Goal: Task Accomplishment & Management: Manage account settings

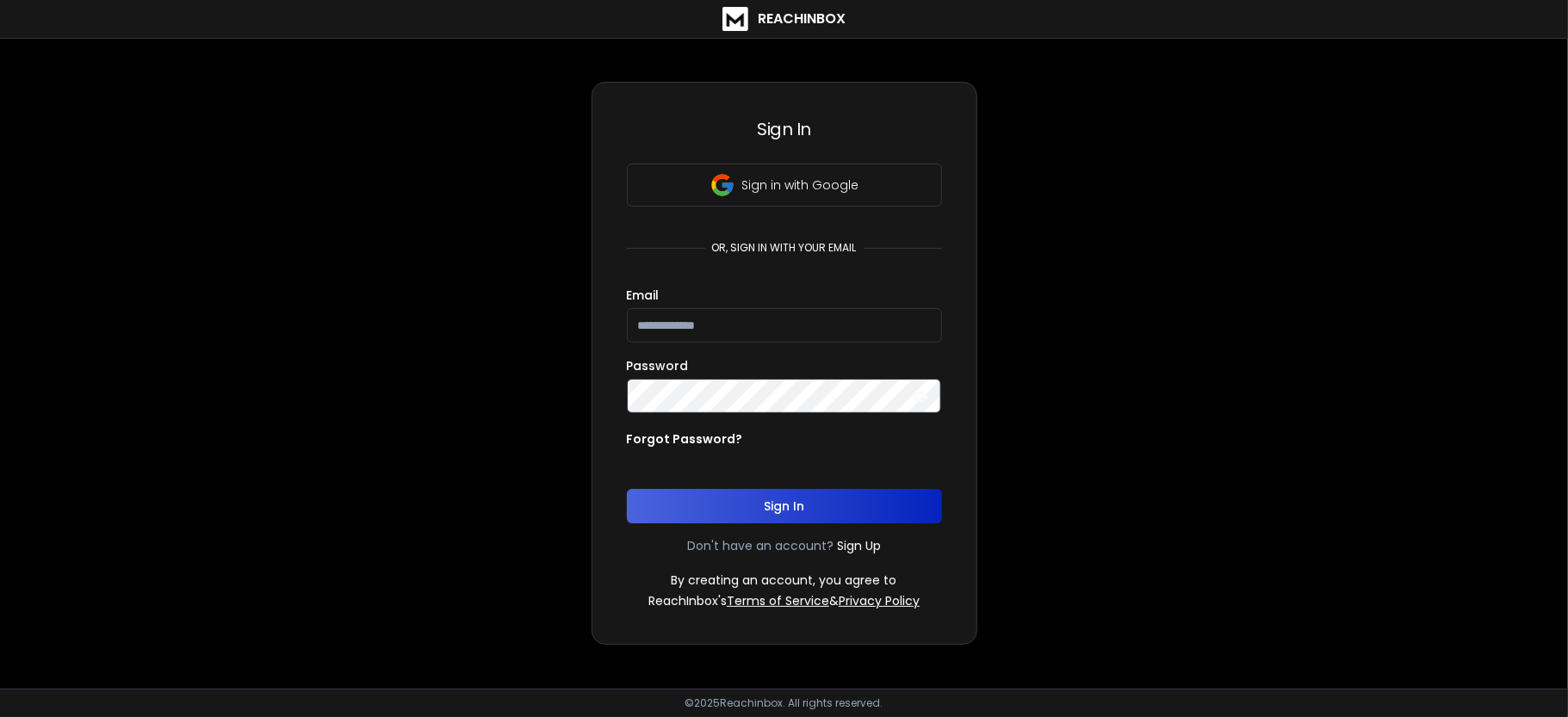
type input "**********"
click at [810, 497] on button "Sign In" at bounding box center [784, 506] width 315 height 34
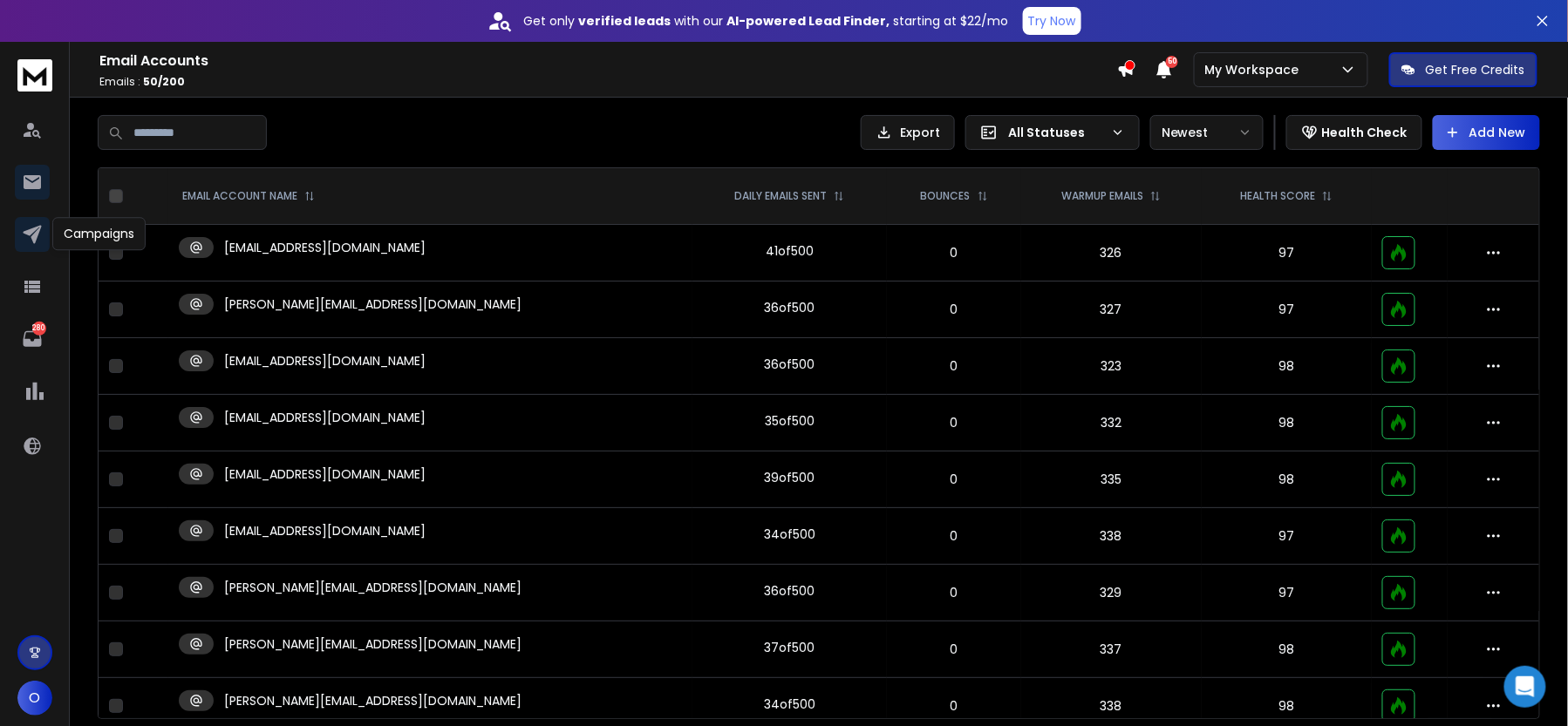
click at [40, 242] on icon at bounding box center [32, 235] width 21 height 21
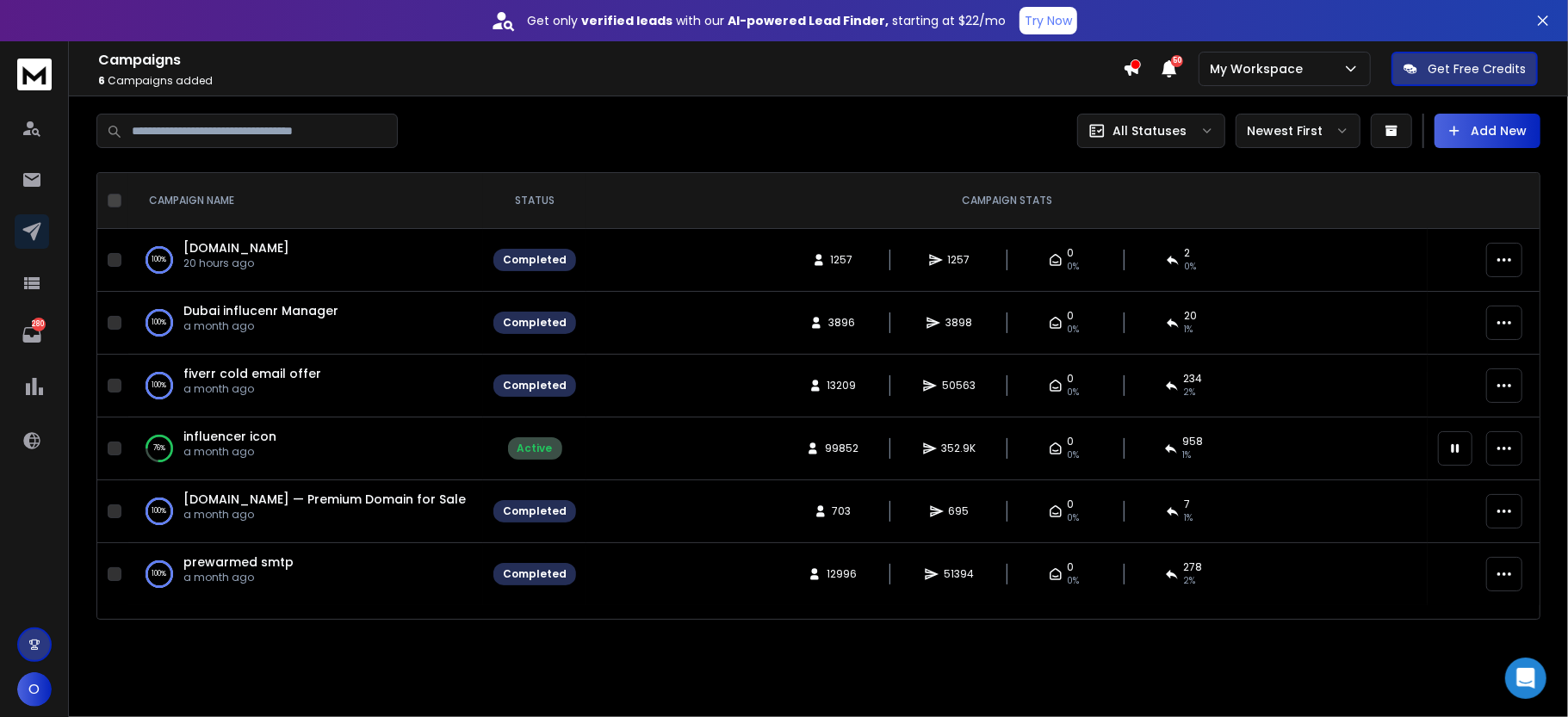
click at [238, 252] on span "pixeldefi.com" at bounding box center [236, 248] width 106 height 18
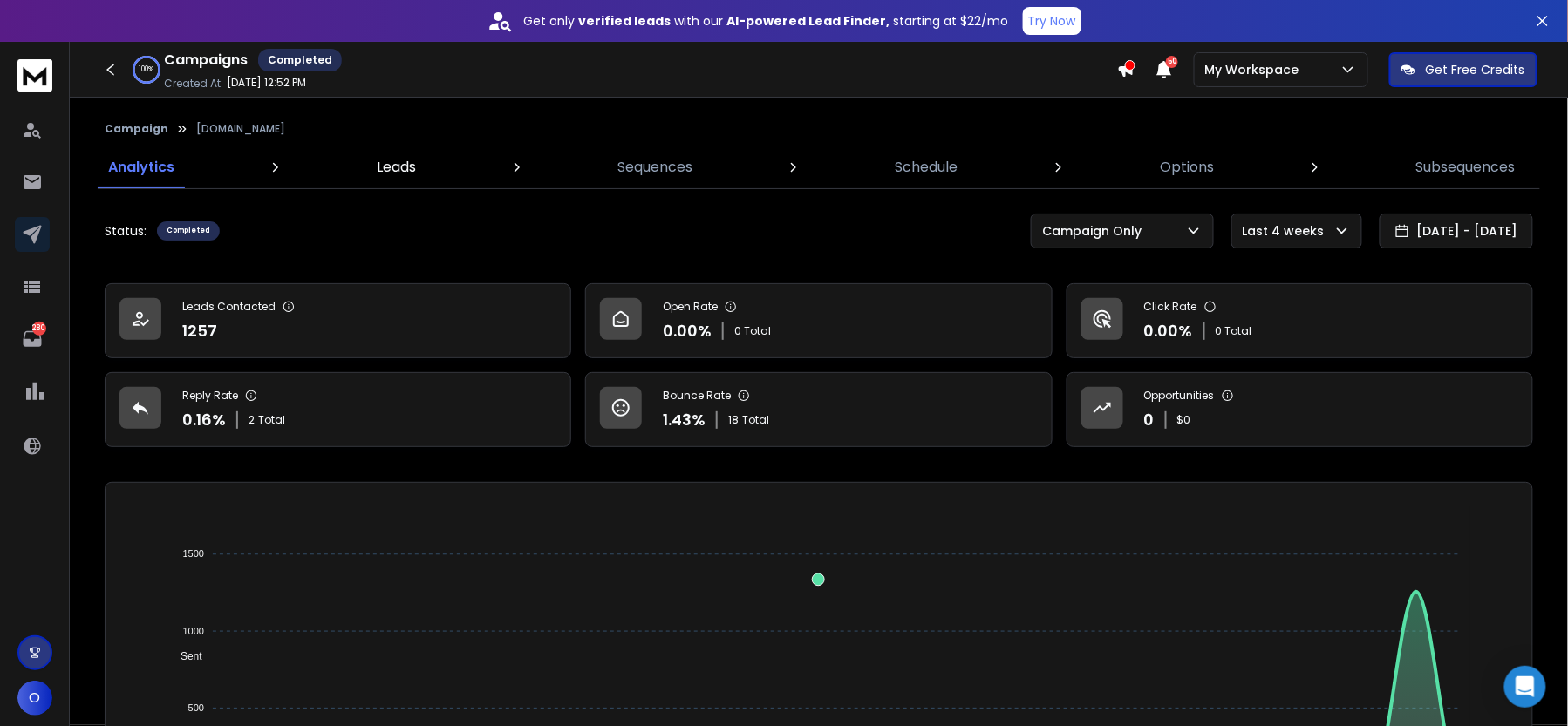
click at [411, 171] on p "Leads" at bounding box center [396, 167] width 39 height 21
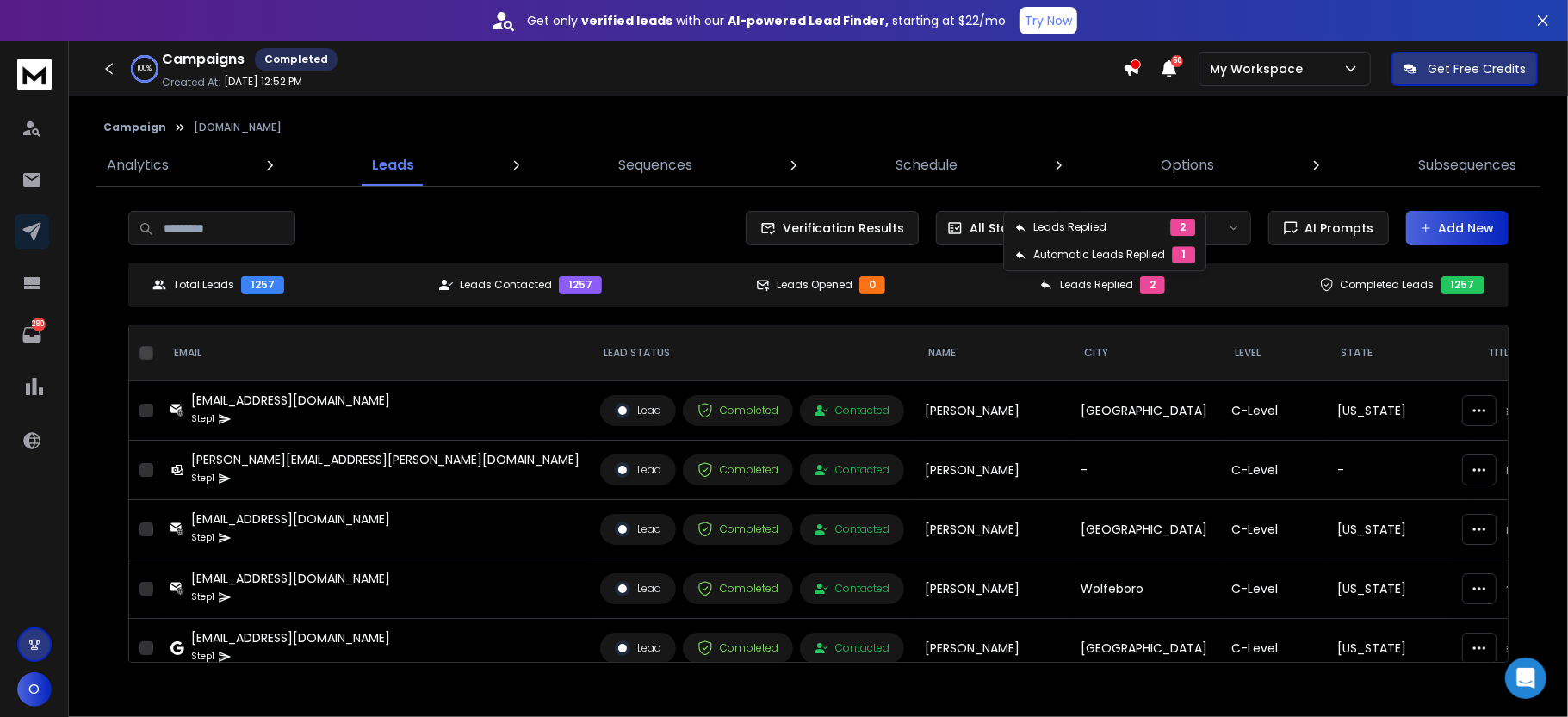
click at [1115, 291] on p "Leads Replied" at bounding box center [1096, 285] width 73 height 14
click at [1141, 283] on div "2" at bounding box center [1152, 285] width 25 height 18
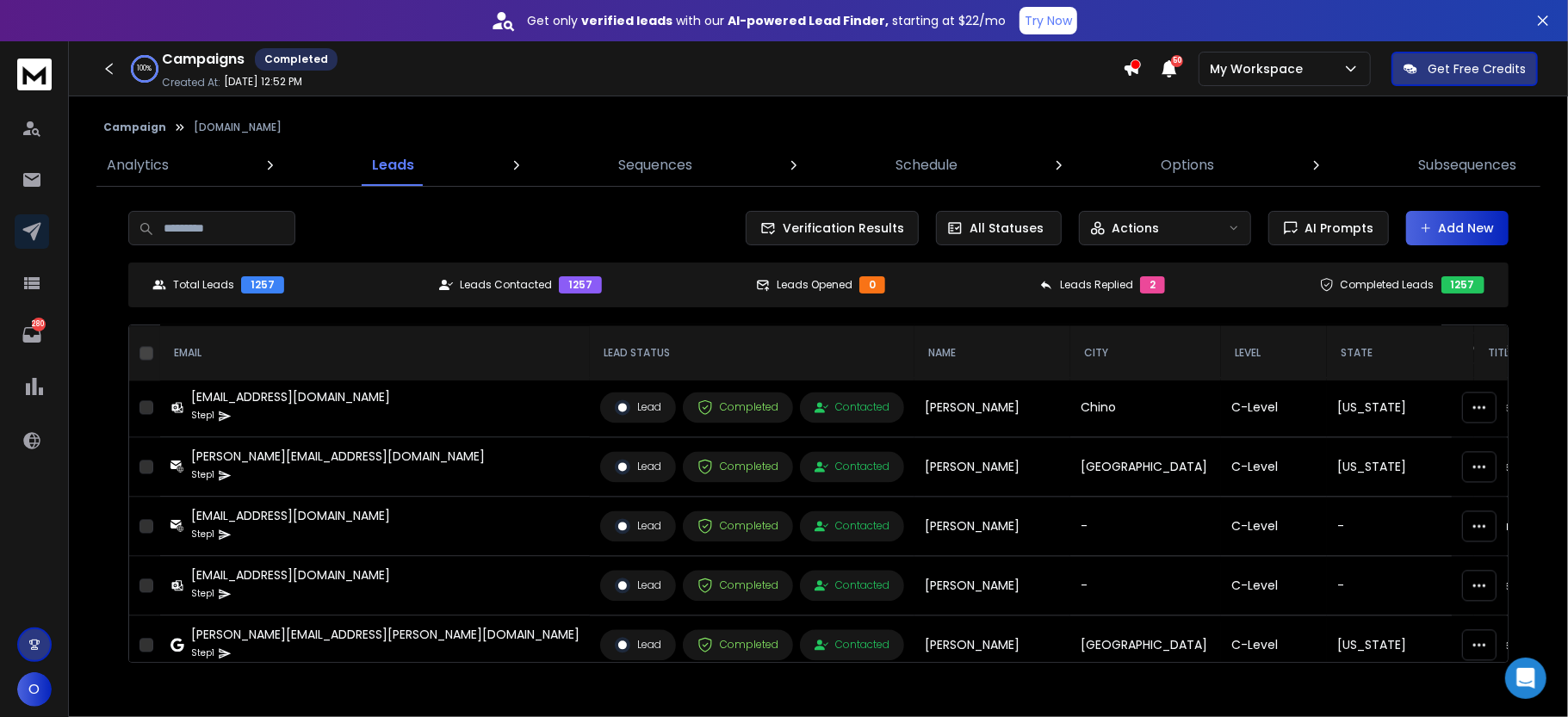
scroll to position [2739, 0]
click at [1052, 221] on button "All Statuses" at bounding box center [999, 227] width 126 height 34
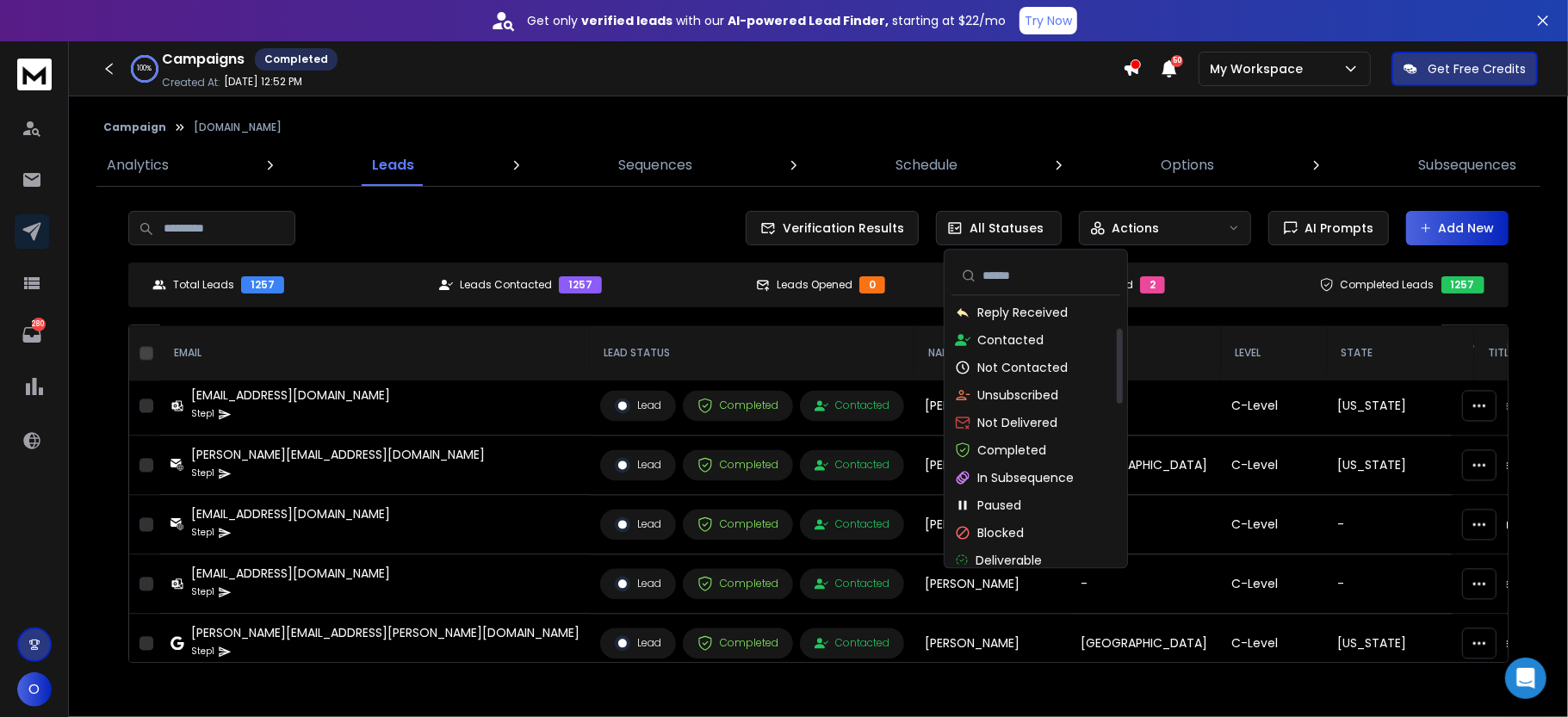
scroll to position [49, 0]
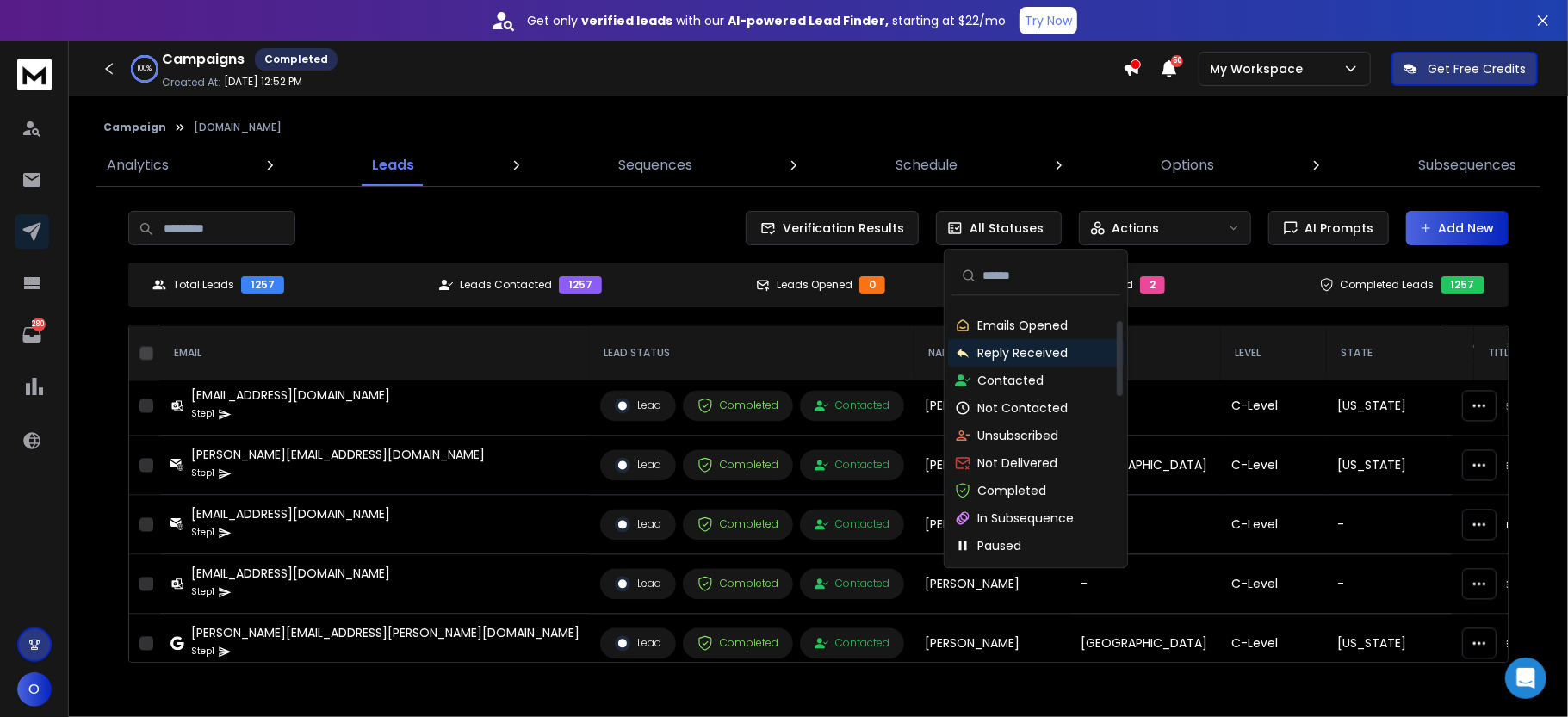
click at [1031, 348] on p "Reply Received" at bounding box center [1022, 352] width 90 height 18
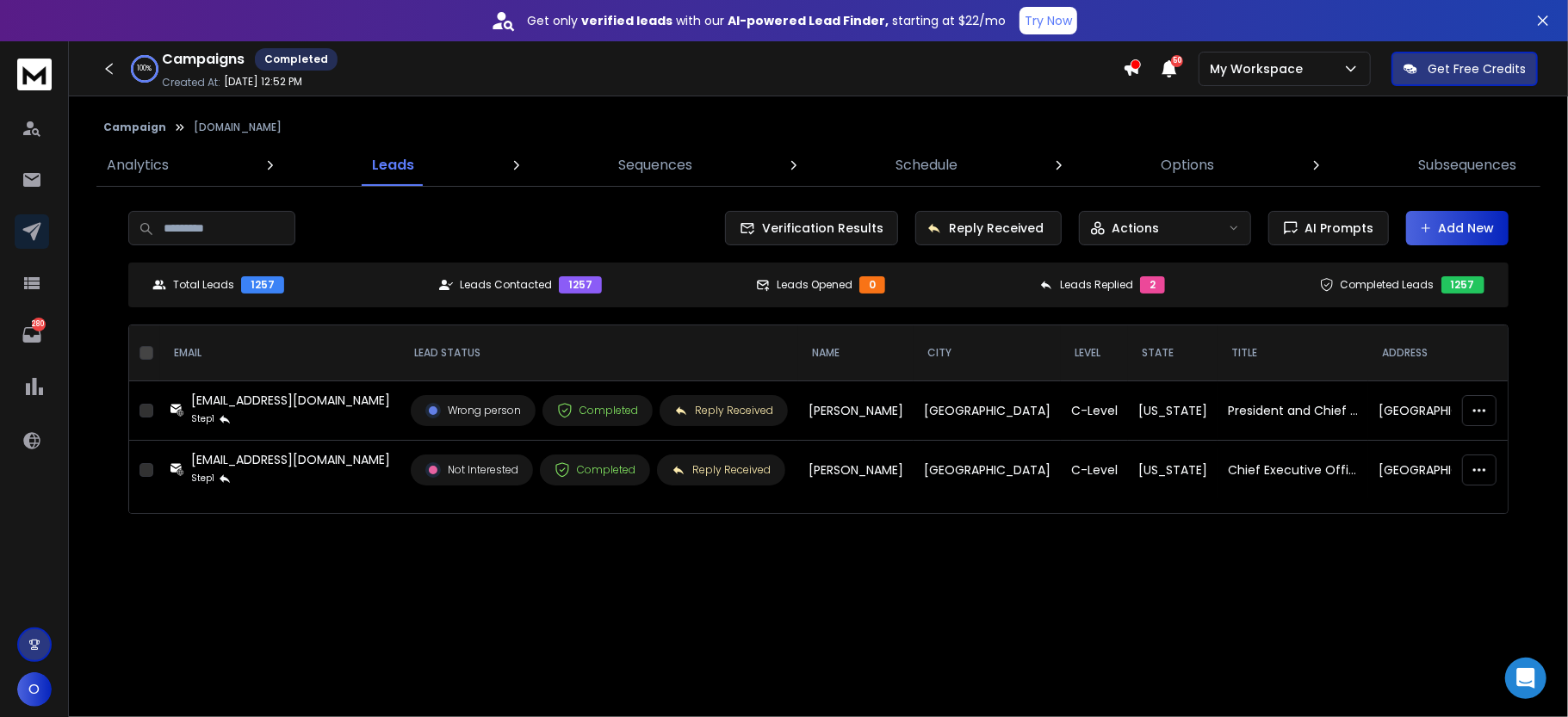
click at [324, 463] on div "castle@millenicom.com" at bounding box center [290, 460] width 198 height 18
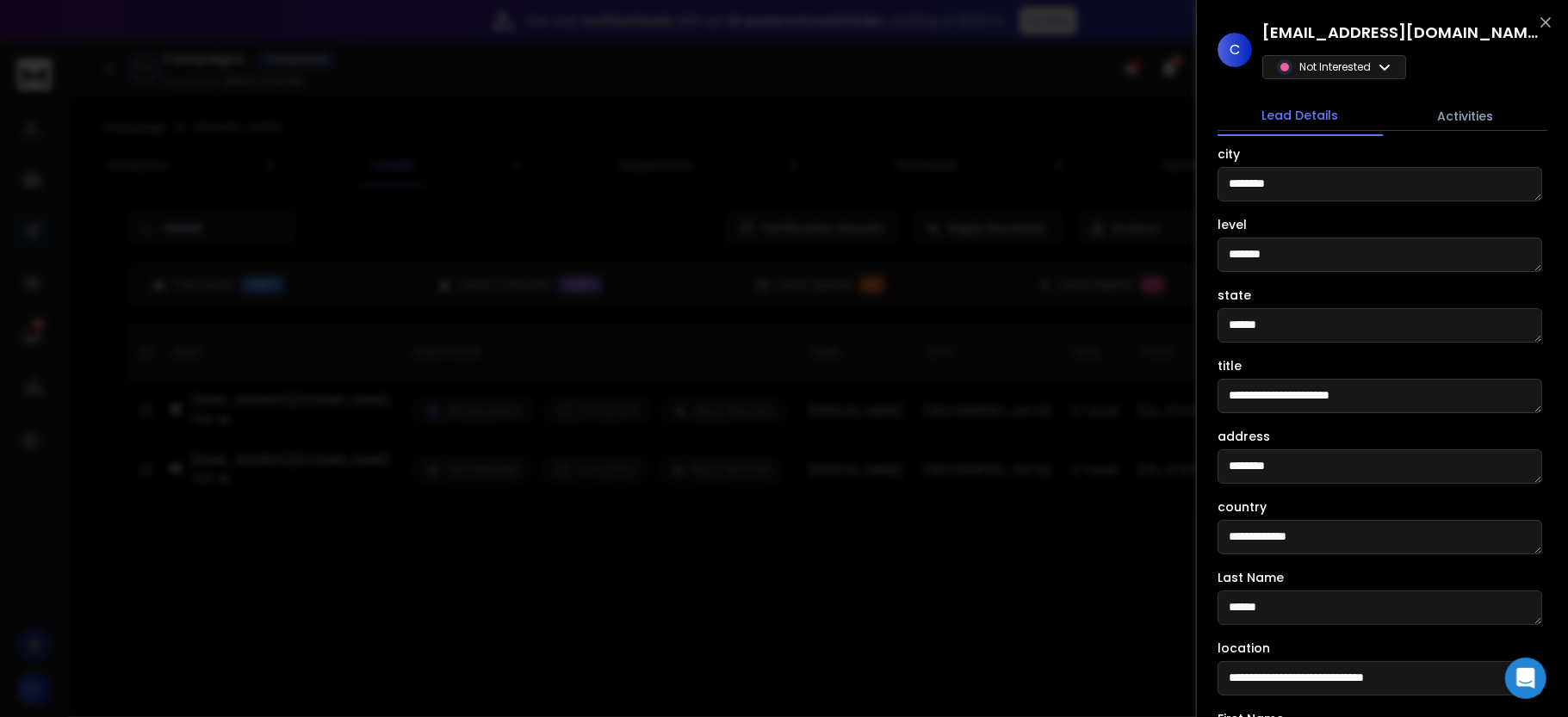
click at [324, 463] on div at bounding box center [784, 358] width 1568 height 717
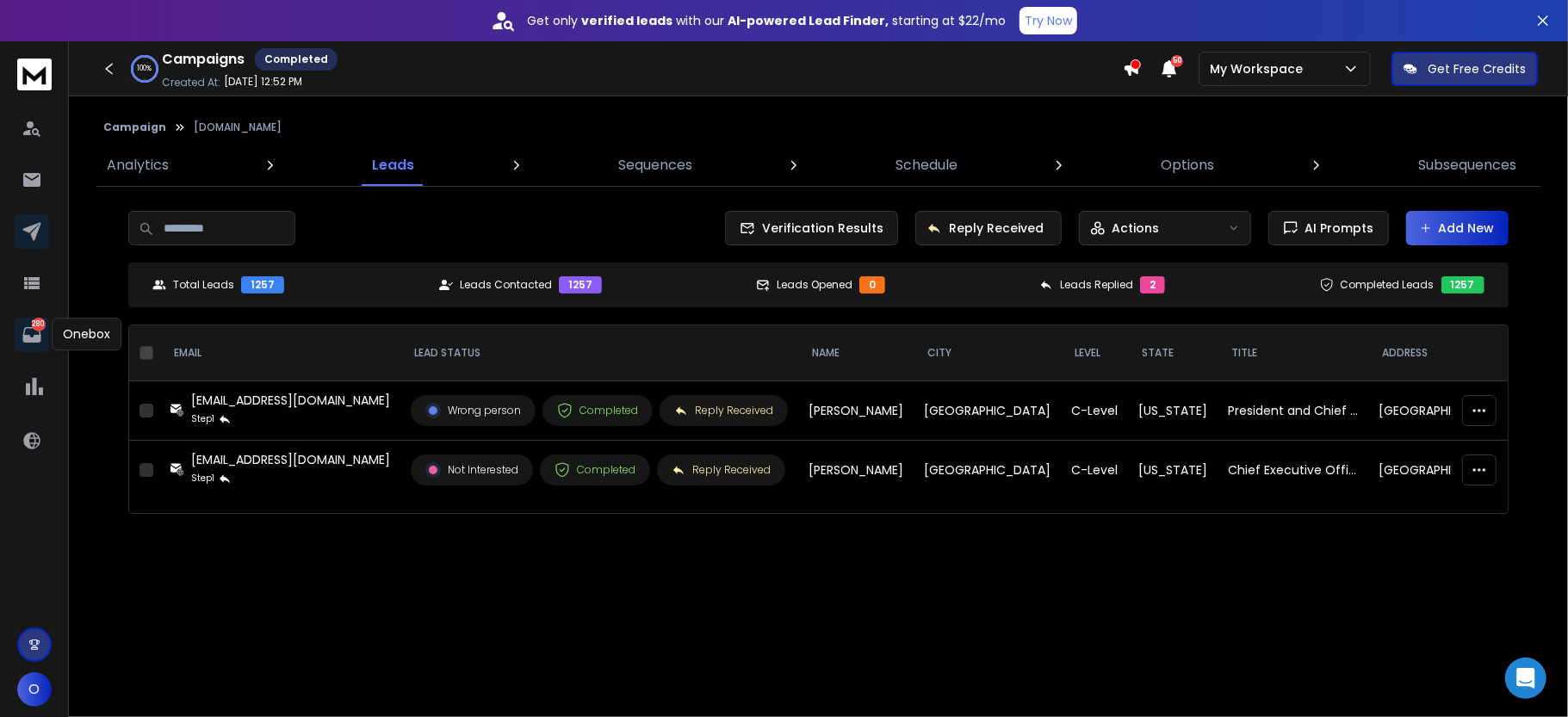
click at [32, 331] on p "280" at bounding box center [38, 325] width 14 height 14
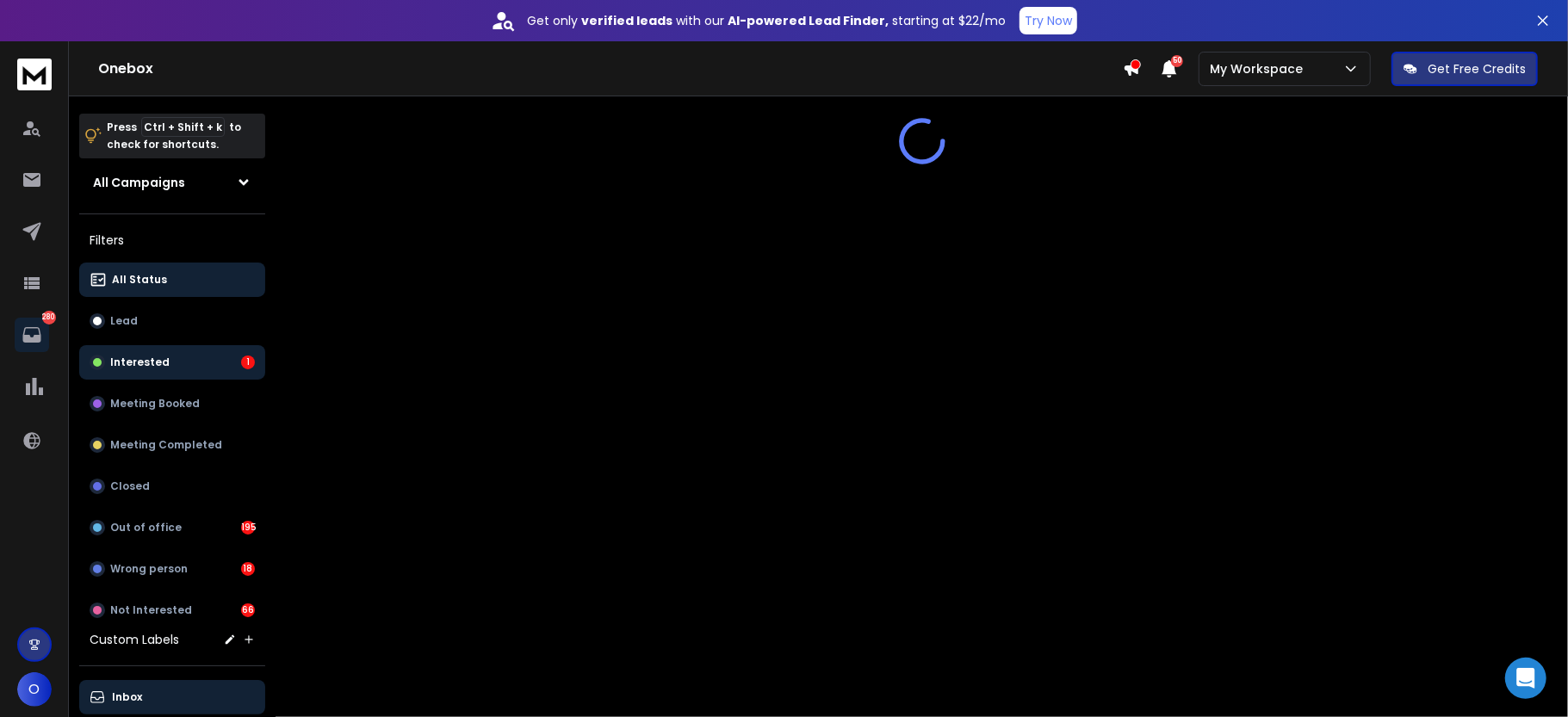
click at [170, 352] on button "Interested 1" at bounding box center [172, 362] width 186 height 34
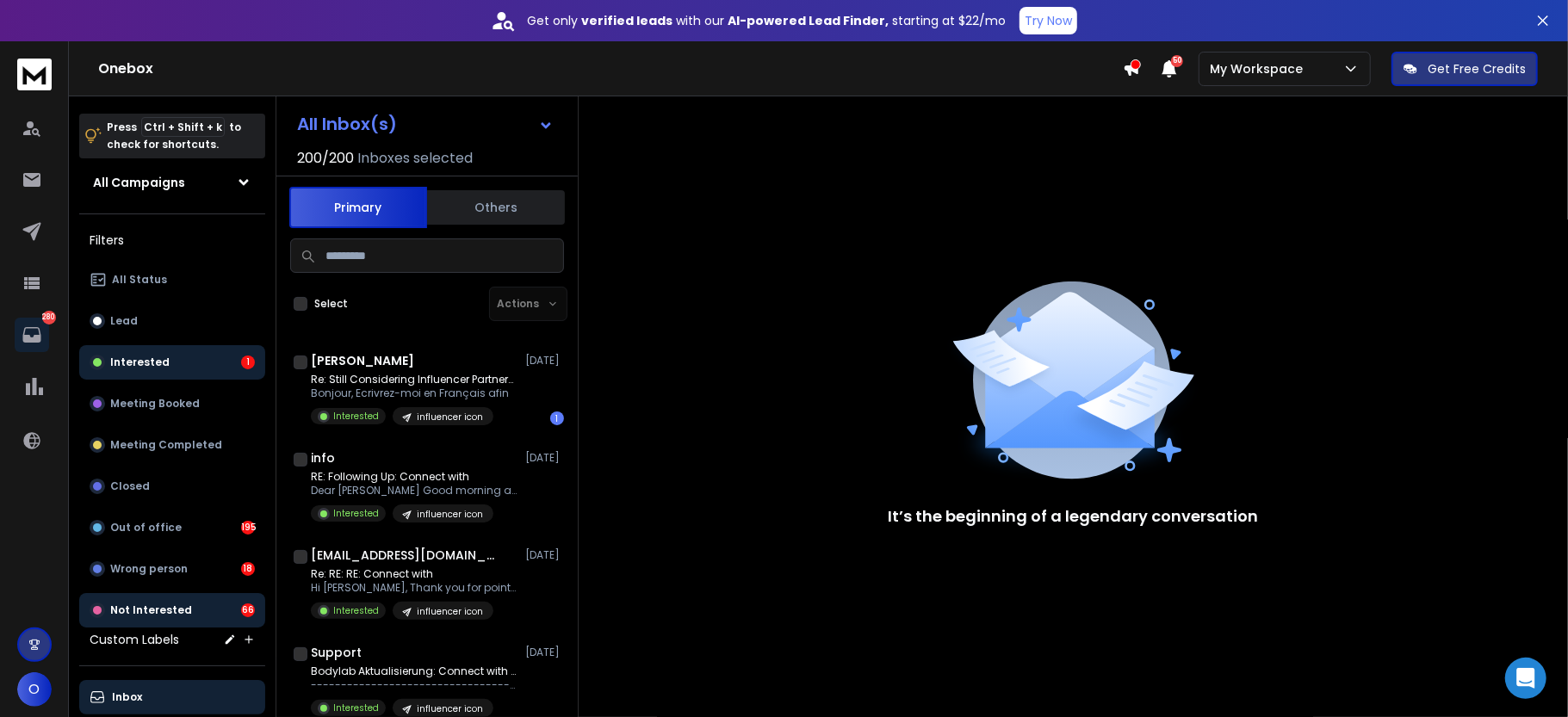
click at [152, 619] on button "Not Interested 66" at bounding box center [172, 610] width 186 height 34
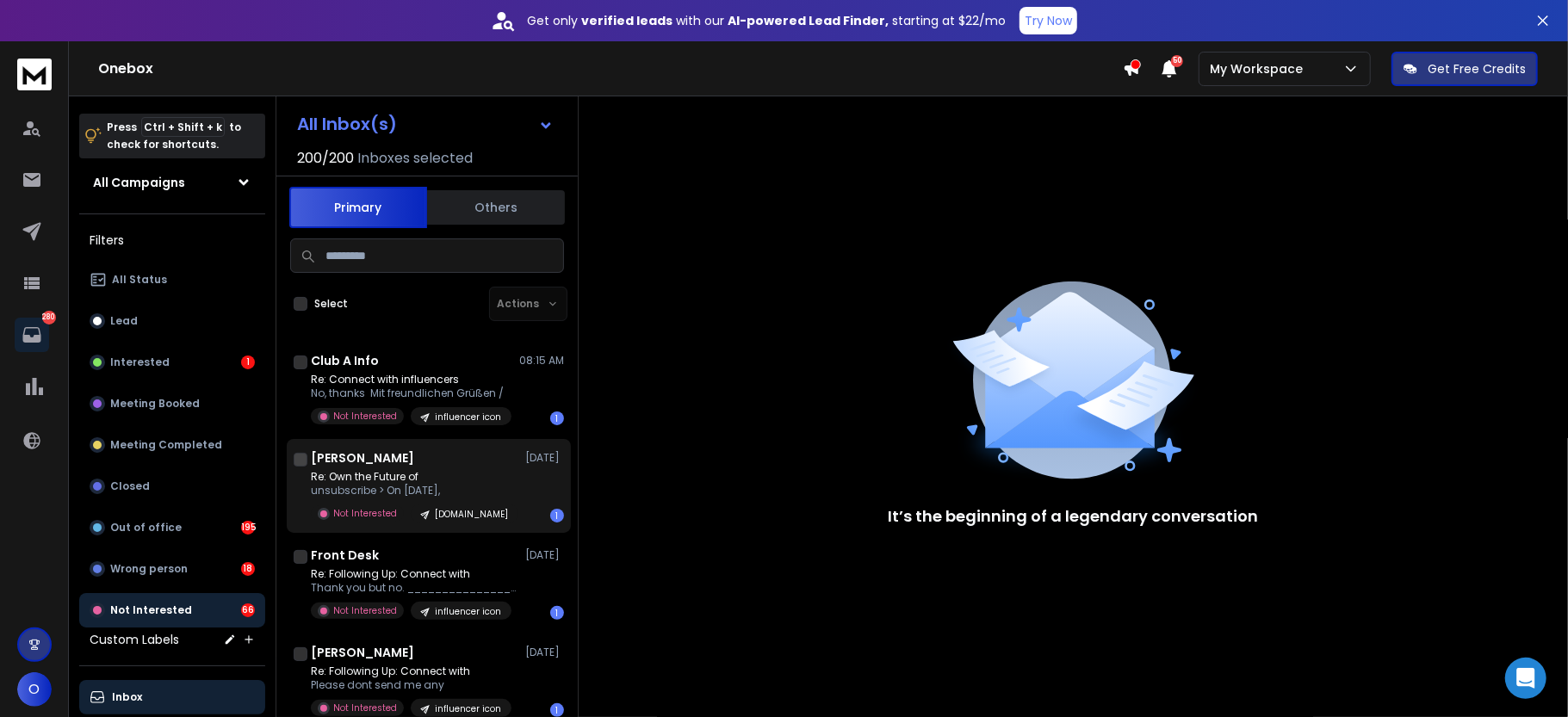
scroll to position [229, 0]
